Goal: Communication & Community: Answer question/provide support

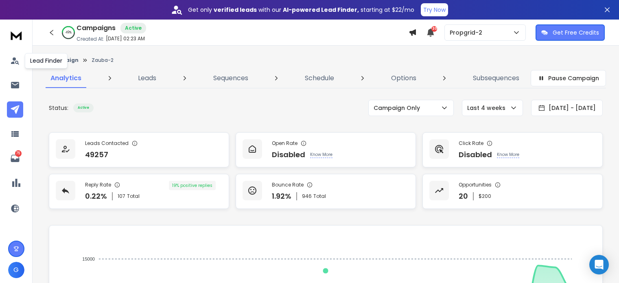
scroll to position [58, 0]
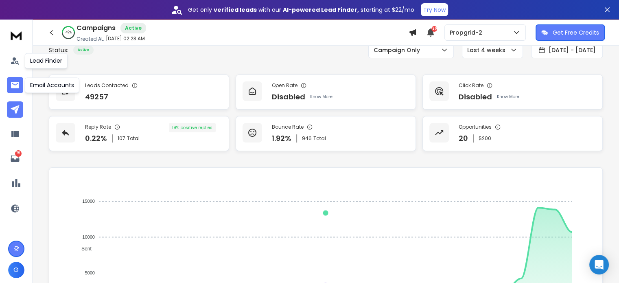
click at [18, 83] on icon at bounding box center [15, 85] width 8 height 7
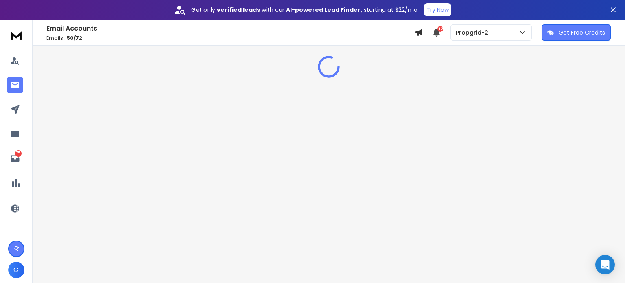
click at [15, 90] on link at bounding box center [15, 85] width 16 height 16
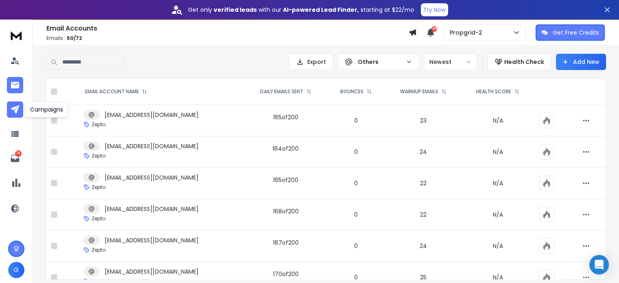
click at [14, 110] on icon at bounding box center [15, 110] width 10 height 10
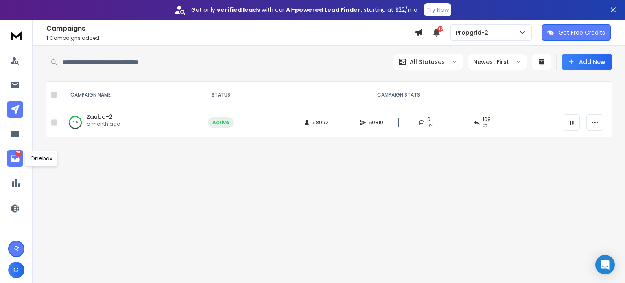
click at [13, 158] on icon at bounding box center [15, 158] width 10 height 10
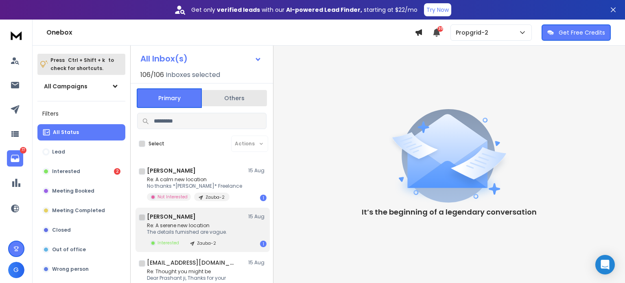
click at [194, 222] on p "Re: A serene new location" at bounding box center [187, 225] width 80 height 7
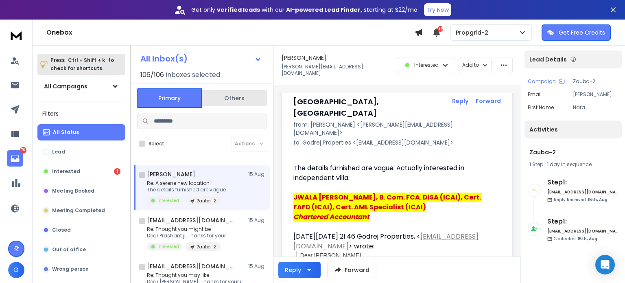
scroll to position [42, 0]
click at [198, 188] on p "The details furnished are vague." at bounding box center [187, 189] width 80 height 7
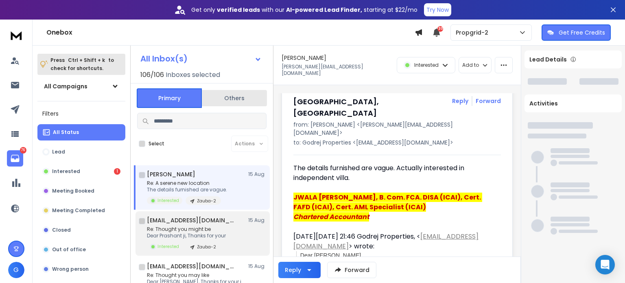
click at [196, 228] on p "Re: Thought you might be" at bounding box center [186, 229] width 79 height 7
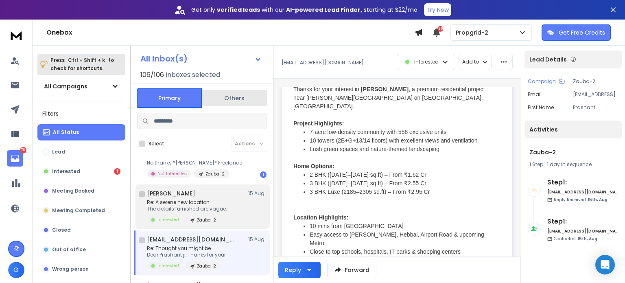
scroll to position [0, 0]
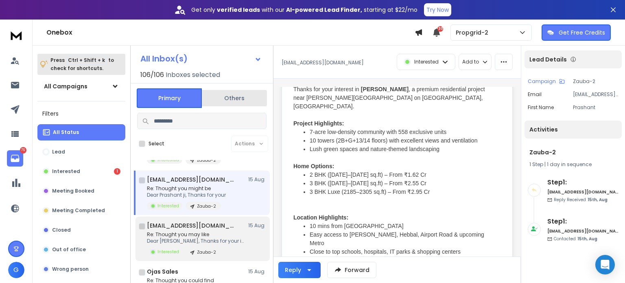
click at [196, 227] on h1 "[EMAIL_ADDRESS][DOMAIN_NAME]" at bounding box center [191, 225] width 89 height 8
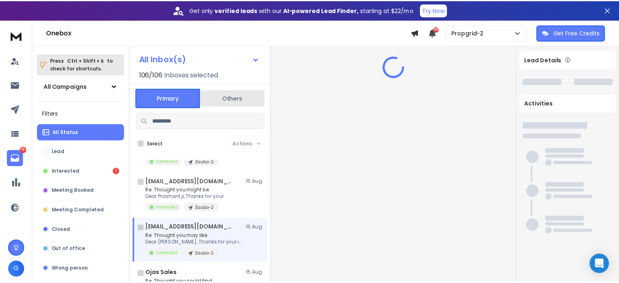
scroll to position [81, 0]
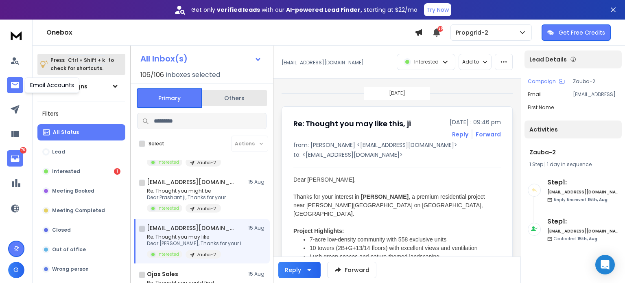
click at [18, 84] on icon at bounding box center [15, 85] width 8 height 7
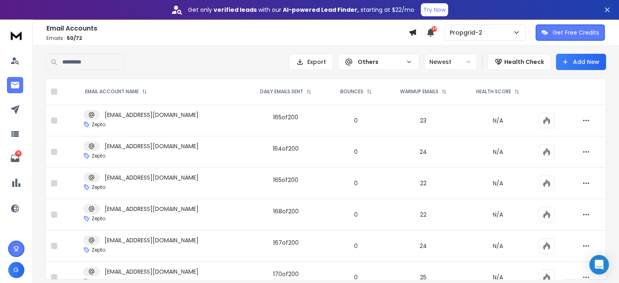
click at [387, 59] on p "Others" at bounding box center [380, 62] width 45 height 8
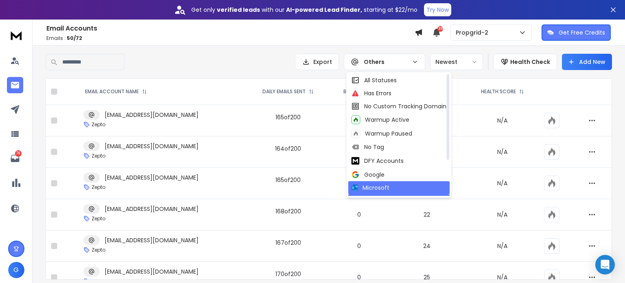
click at [399, 182] on div "Microsoft" at bounding box center [399, 187] width 102 height 13
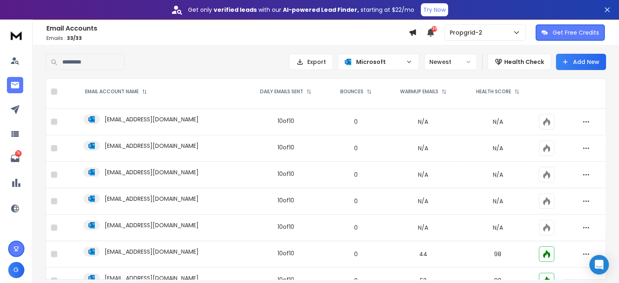
scroll to position [148, 0]
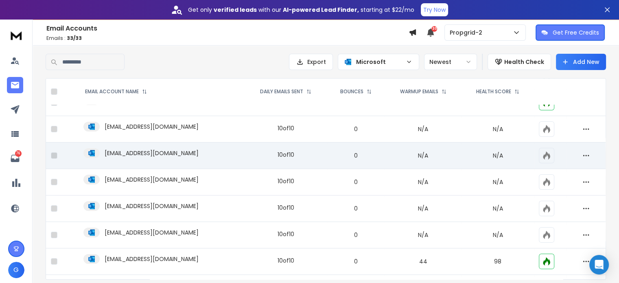
click at [171, 156] on p "[EMAIL_ADDRESS][DOMAIN_NAME]" at bounding box center [152, 153] width 94 height 8
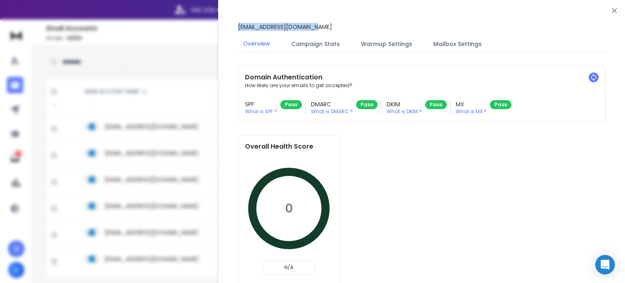
drag, startPoint x: 312, startPoint y: 29, endPoint x: 235, endPoint y: 32, distance: 76.9
click at [235, 32] on div "[EMAIL_ADDRESS][DOMAIN_NAME] Overview Campaign Stats Warmup Settings Mailbox Se…" at bounding box center [421, 160] width 387 height 301
copy p "[EMAIL_ADDRESS][DOMAIN_NAME]"
click at [172, 64] on div at bounding box center [312, 141] width 625 height 283
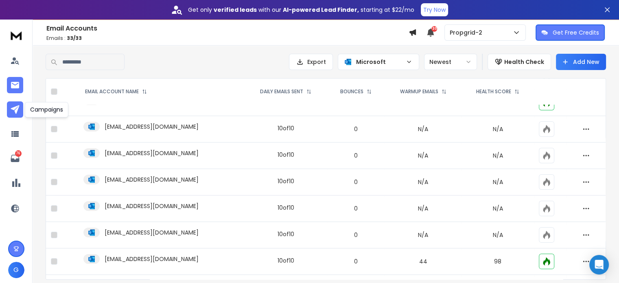
click at [14, 113] on icon at bounding box center [15, 110] width 10 height 10
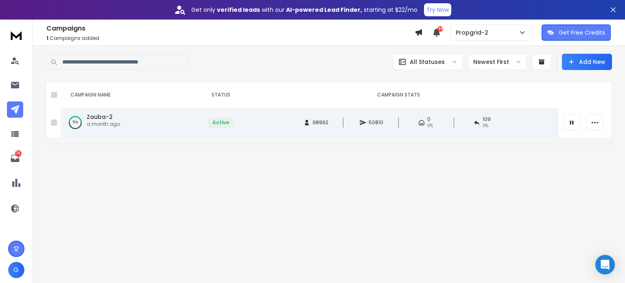
click at [125, 121] on div "51 % Zauba-2 a month ago" at bounding box center [132, 123] width 126 height 20
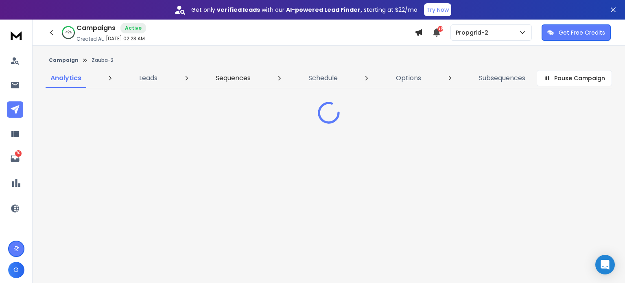
click at [246, 83] on link "Sequences" at bounding box center [233, 78] width 45 height 20
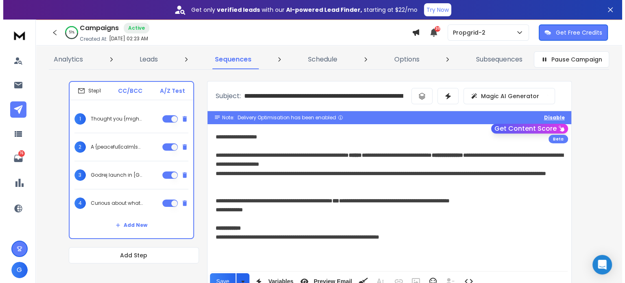
scroll to position [40, 0]
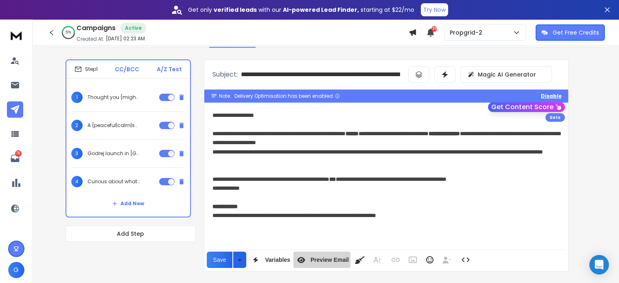
click at [333, 261] on span "Preview Email" at bounding box center [329, 259] width 41 height 7
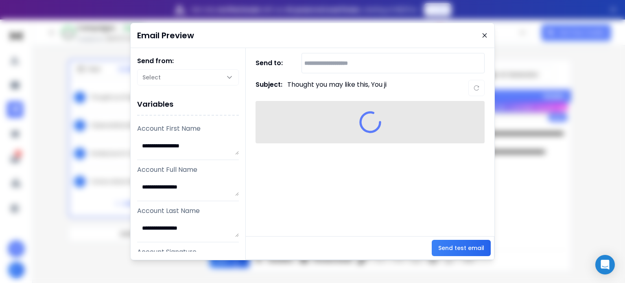
type textarea "**********"
type textarea "******"
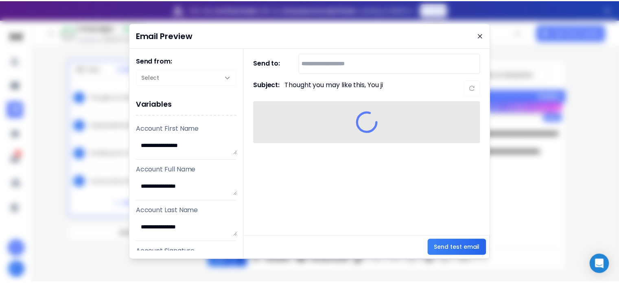
scroll to position [0, 0]
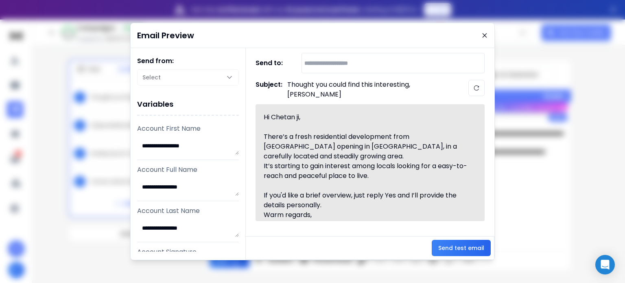
type textarea "******"
type textarea "**********"
type textarea "******"
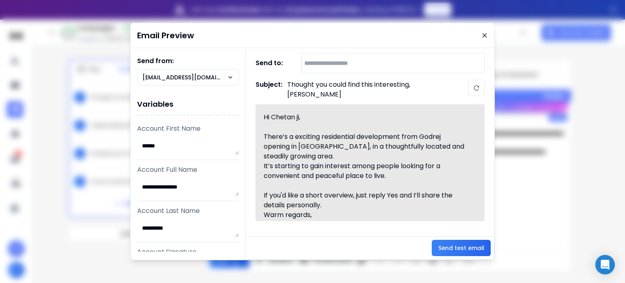
click at [182, 80] on p "[EMAIL_ADDRESS][DOMAIN_NAME]" at bounding box center [184, 77] width 85 height 8
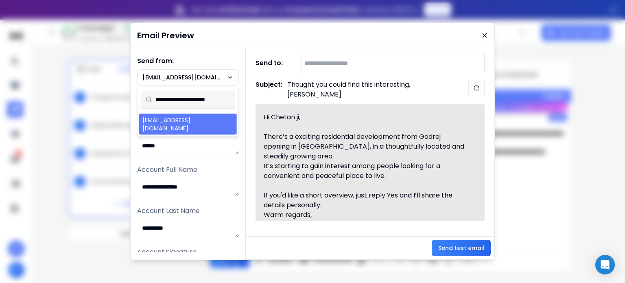
type input "**********"
click at [192, 120] on div "[EMAIL_ADDRESS][DOMAIN_NAME]" at bounding box center [187, 124] width 91 height 16
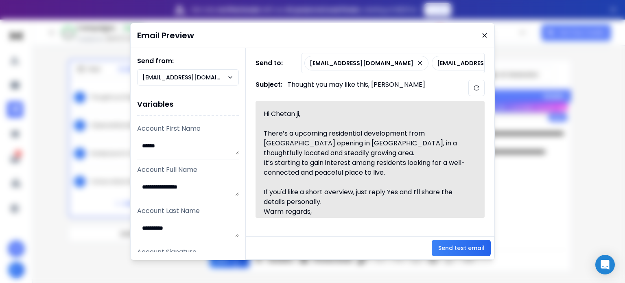
click at [474, 244] on button "Send test email" at bounding box center [461, 248] width 59 height 16
click at [485, 35] on icon at bounding box center [484, 35] width 4 height 4
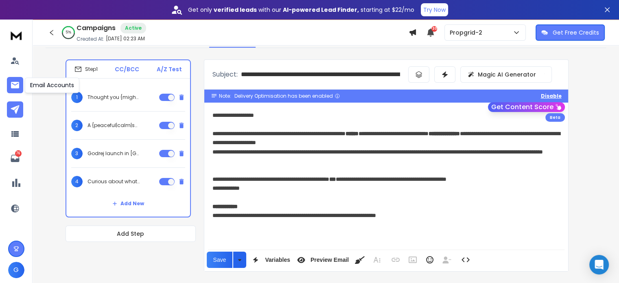
click at [13, 80] on icon at bounding box center [15, 85] width 10 height 10
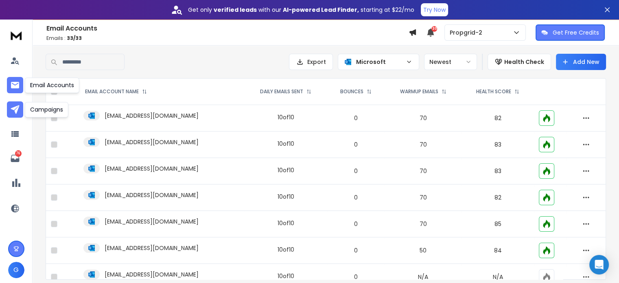
click at [18, 107] on icon at bounding box center [15, 109] width 9 height 9
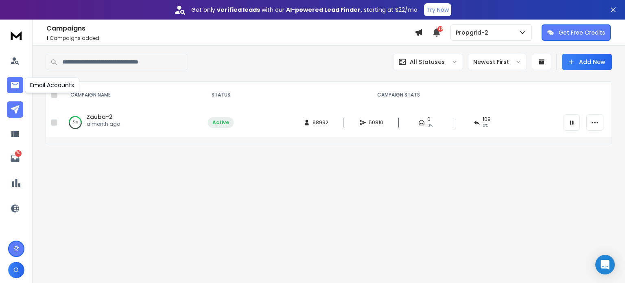
click at [11, 83] on icon at bounding box center [15, 85] width 8 height 7
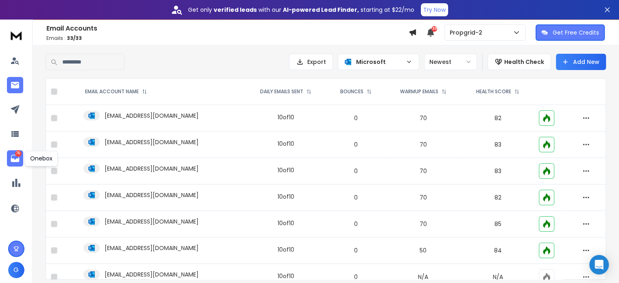
click at [13, 161] on icon at bounding box center [15, 158] width 9 height 7
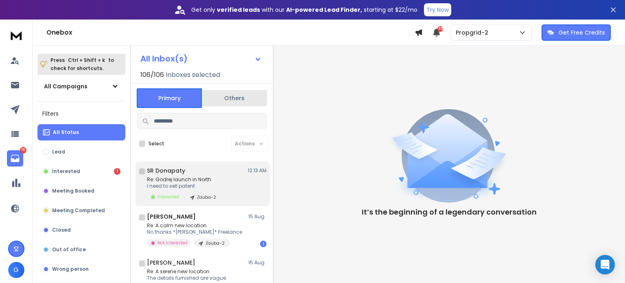
click at [166, 180] on p "Re: Godrej launch in North" at bounding box center [184, 179] width 74 height 7
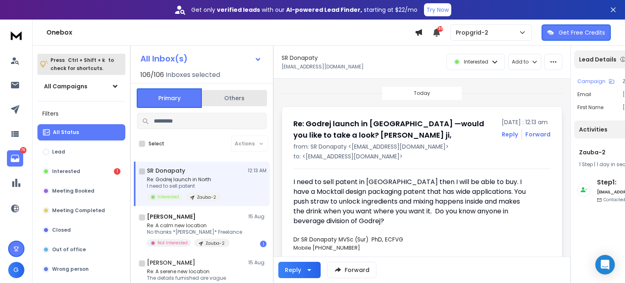
click at [297, 272] on div "Reply" at bounding box center [293, 270] width 16 height 8
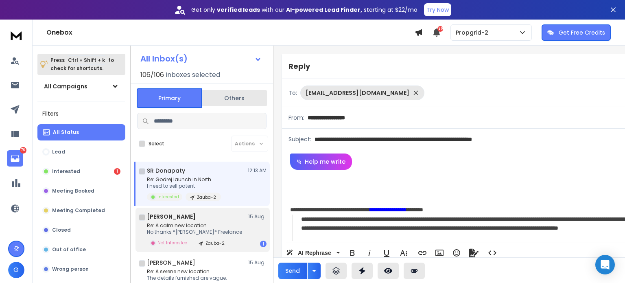
click at [184, 237] on div "Re: A calm new location No thanks *[PERSON_NAME]* Freelance Not Interested Zaub…" at bounding box center [194, 234] width 95 height 25
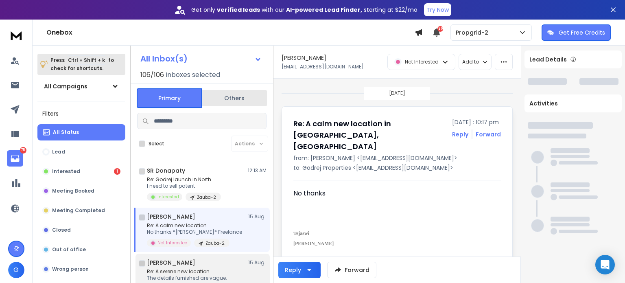
click at [185, 269] on p "Re: A serene new location" at bounding box center [187, 271] width 80 height 7
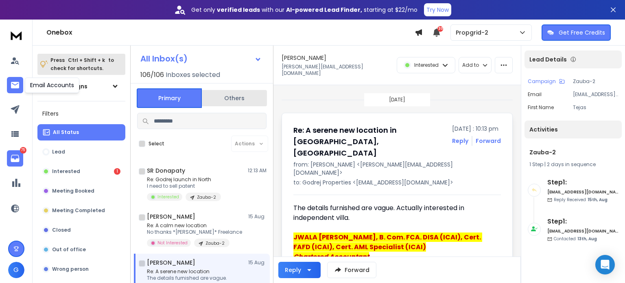
click at [20, 90] on link at bounding box center [15, 85] width 16 height 16
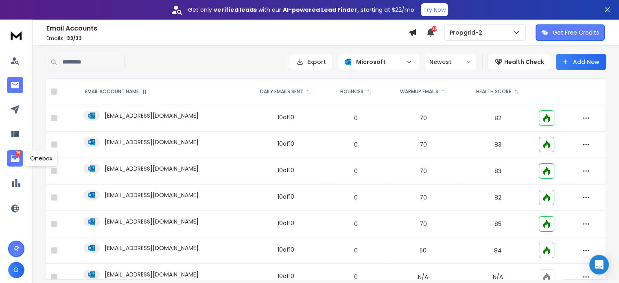
click at [13, 158] on icon at bounding box center [15, 158] width 9 height 7
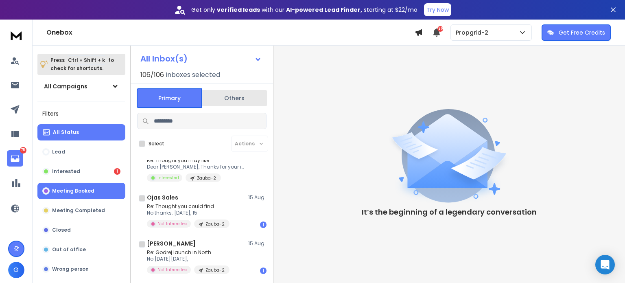
scroll to position [203, 0]
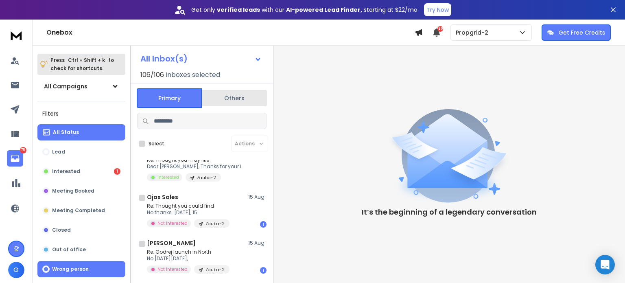
click at [81, 263] on button "Wrong person" at bounding box center [81, 269] width 88 height 16
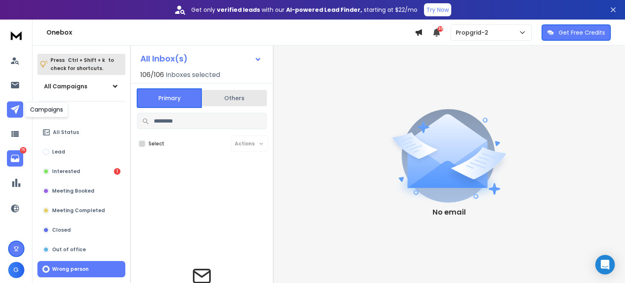
click at [15, 110] on icon at bounding box center [15, 109] width 9 height 9
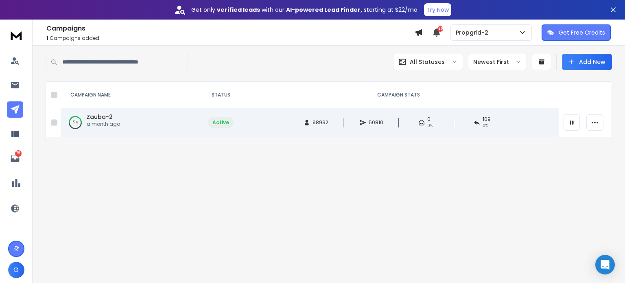
click at [595, 125] on icon "button" at bounding box center [595, 122] width 8 height 8
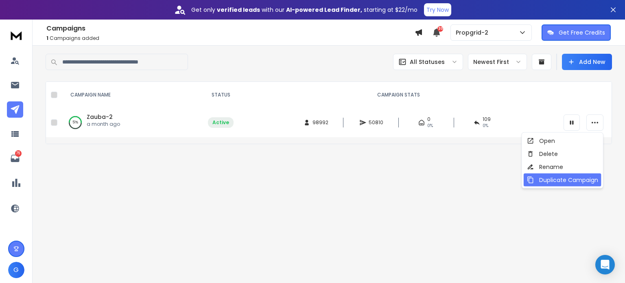
click at [219, 204] on div "Get only verified leads with our AI-powered Lead Finder, starting at $22/mo Try…" at bounding box center [312, 141] width 625 height 283
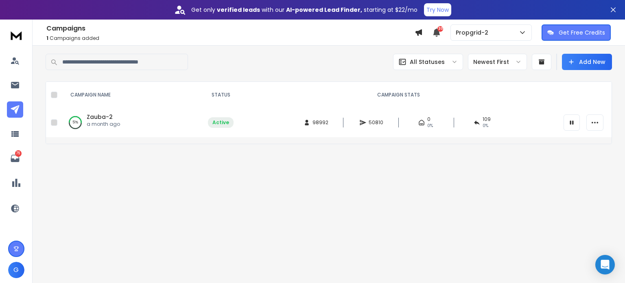
click at [17, 167] on div "75" at bounding box center [16, 160] width 19 height 20
click at [14, 160] on icon at bounding box center [15, 158] width 9 height 7
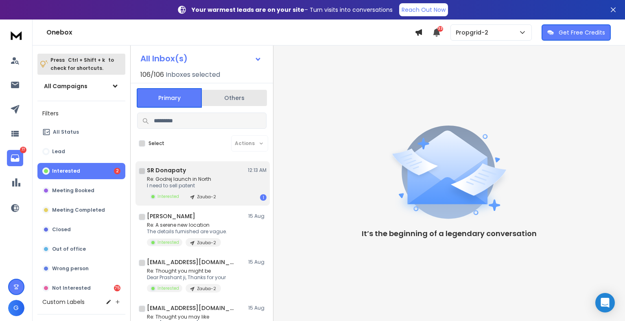
click at [207, 183] on p "I need to sell patent" at bounding box center [184, 186] width 74 height 7
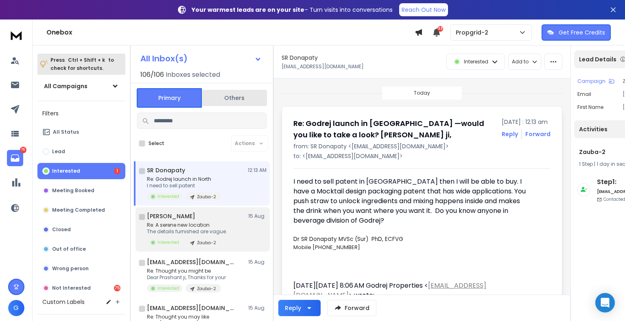
click at [169, 218] on h1 "[PERSON_NAME]" at bounding box center [171, 216] width 48 height 8
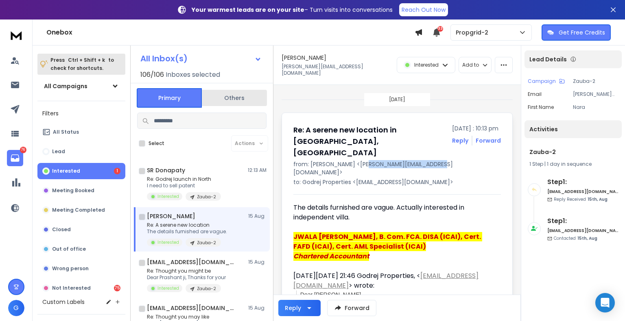
drag, startPoint x: 367, startPoint y: 149, endPoint x: 445, endPoint y: 146, distance: 78.2
click at [445, 160] on p "from: Mj Narasimheswar <narasimheswar@gmail.com>" at bounding box center [396, 168] width 207 height 16
